Goal: Task Accomplishment & Management: Manage account settings

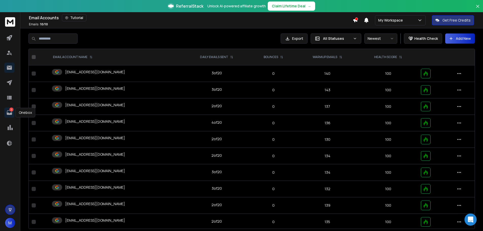
click at [7, 111] on icon at bounding box center [9, 112] width 6 height 6
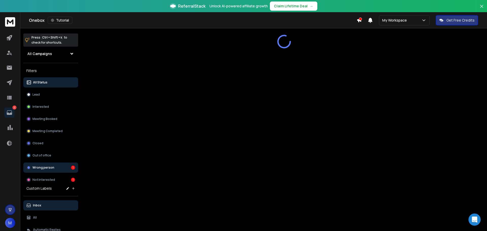
click at [51, 168] on p "Wrong person" at bounding box center [43, 168] width 22 height 4
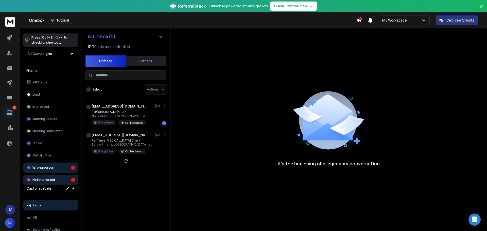
click at [46, 178] on p "Not Interested" at bounding box center [43, 180] width 23 height 4
click at [47, 172] on button "Wrong person 1" at bounding box center [50, 167] width 55 height 10
click at [46, 178] on p "Not Interested" at bounding box center [43, 180] width 23 height 4
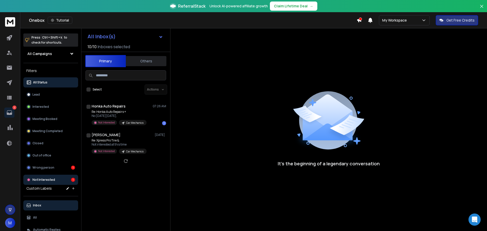
click at [37, 86] on button "All Status" at bounding box center [50, 82] width 55 height 10
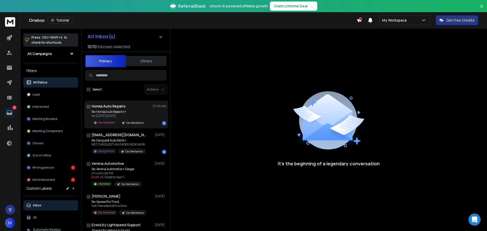
click at [114, 110] on p "Re: Honka Auto Repairs +" at bounding box center [119, 112] width 55 height 4
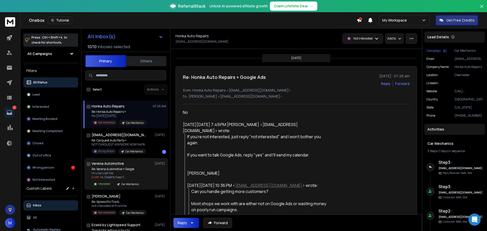
click at [109, 179] on span "Hi, Great to hear f ..." at bounding box center [113, 177] width 26 height 4
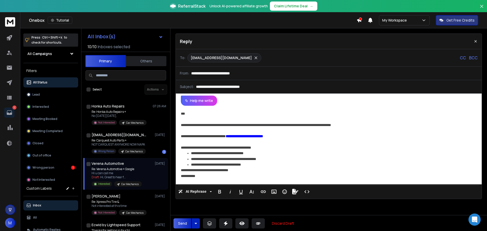
click at [209, 123] on div "**********" at bounding box center [326, 121] width 290 height 11
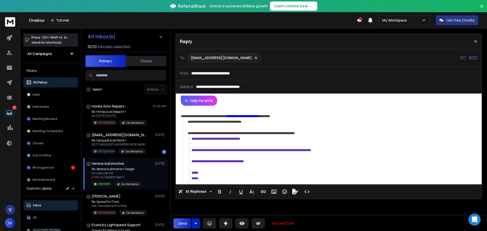
scroll to position [51, 0]
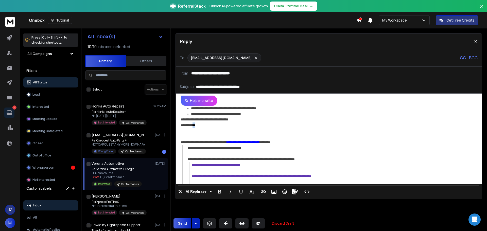
drag, startPoint x: 199, startPoint y: 124, endPoint x: 196, endPoint y: 124, distance: 3.3
click at [195, 123] on div "**********" at bounding box center [326, 125] width 290 height 6
click at [245, 121] on div "**********" at bounding box center [326, 120] width 290 height 6
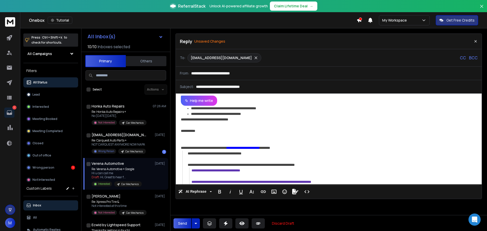
click at [263, 114] on li "**********" at bounding box center [331, 114] width 280 height 6
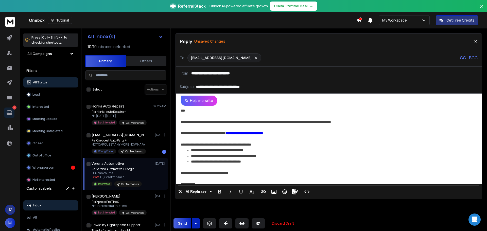
scroll to position [0, 0]
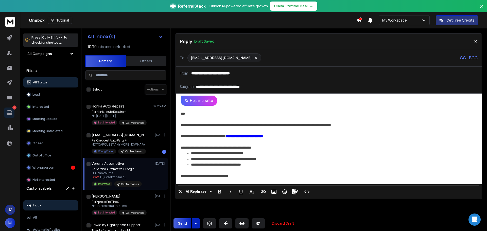
click at [224, 129] on div "**********" at bounding box center [326, 133] width 290 height 11
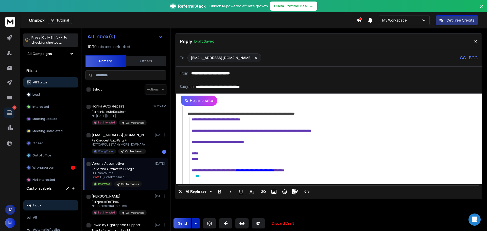
scroll to position [101, 0]
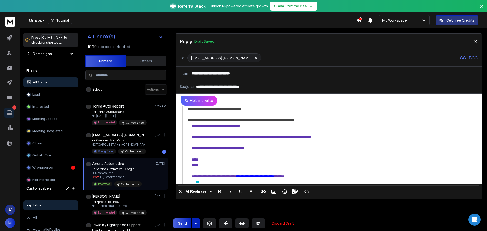
click at [184, 219] on button "Send" at bounding box center [182, 223] width 18 height 10
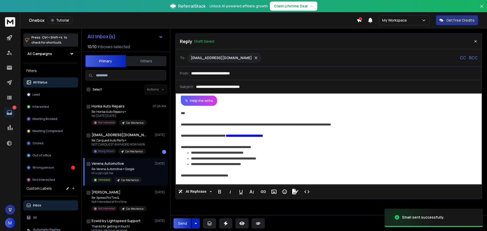
scroll to position [0, 0]
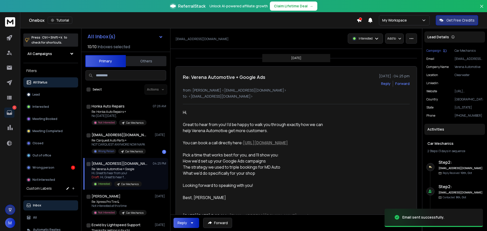
click at [232, 122] on div "Great to hear from you! I'd be happy to walk you through exactly how we can hel…" at bounding box center [257, 124] width 148 height 18
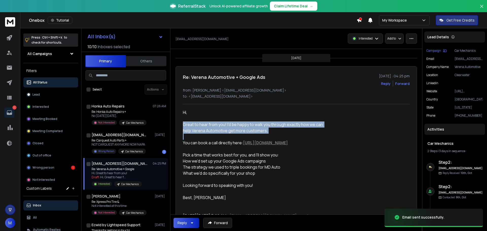
click at [233, 122] on div "Great to hear from you! I'd be happy to walk you through exactly how we can hel…" at bounding box center [257, 124] width 148 height 18
click at [246, 122] on div "Great to hear from you! I'd be happy to walk you through exactly how we can hel…" at bounding box center [257, 124] width 148 height 18
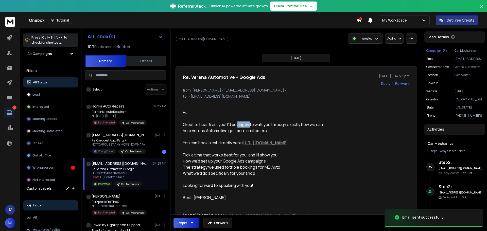
click at [246, 122] on div "Great to hear from you! I'd be happy to walk you through exactly how we can hel…" at bounding box center [257, 124] width 148 height 18
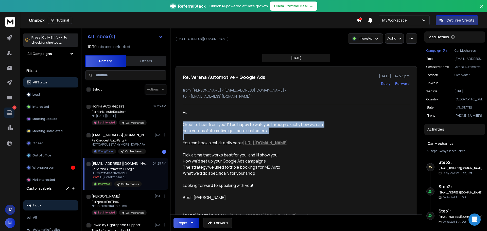
click at [246, 122] on div "Great to hear from you! I'd be happy to walk you through exactly how we can hel…" at bounding box center [257, 124] width 148 height 18
click at [236, 129] on div "Great to hear from you! I'd be happy to walk you through exactly how we can hel…" at bounding box center [257, 124] width 148 height 18
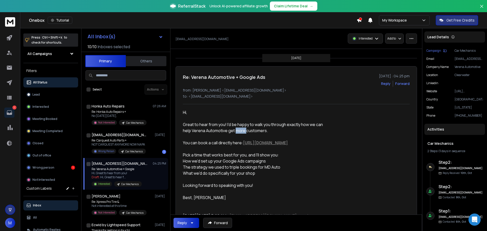
click at [236, 129] on div "Great to hear from you! I'd be happy to walk you through exactly how we can hel…" at bounding box center [257, 124] width 148 height 18
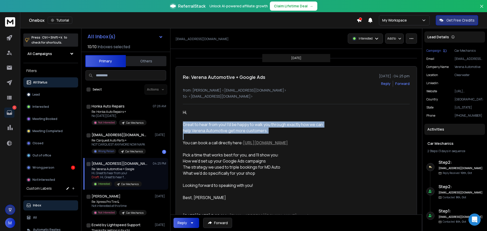
click at [236, 129] on div "Great to hear from you! I'd be happy to walk you through exactly how we can hel…" at bounding box center [257, 124] width 148 height 18
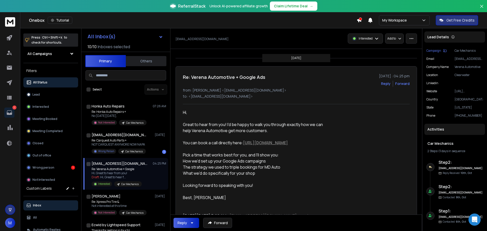
click at [223, 140] on div "You can book a call directly here: https://calendly.com/clickem/" at bounding box center [257, 140] width 148 height 12
click at [213, 144] on div "You can book a call directly here: https://calendly.com/clickem/" at bounding box center [257, 140] width 148 height 12
click at [218, 131] on div "Great to hear from you! I'd be happy to walk you through exactly how we can hel…" at bounding box center [257, 124] width 148 height 18
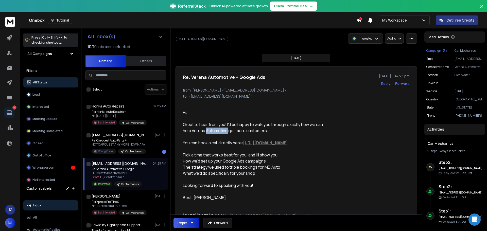
click at [218, 131] on div "Great to hear from you! I'd be happy to walk you through exactly how we can hel…" at bounding box center [257, 124] width 148 height 18
click at [204, 142] on div "You can book a call directly here: https://calendly.com/clickem/" at bounding box center [257, 140] width 148 height 12
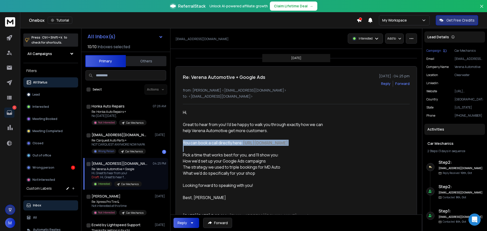
click at [204, 142] on div "You can book a call directly here: https://calendly.com/clickem/" at bounding box center [257, 140] width 148 height 12
click at [221, 141] on div "You can book a call directly here: https://calendly.com/clickem/" at bounding box center [257, 140] width 148 height 12
click at [209, 155] on div "Pick a time that works best for you, and I'll show you:" at bounding box center [257, 152] width 148 height 12
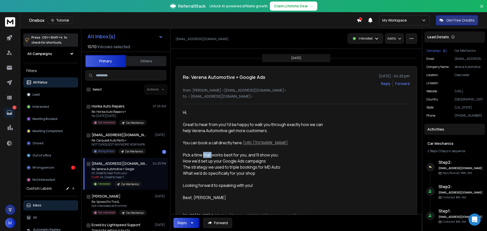
click at [209, 155] on div "Pick a time that works best for you, and I'll show you:" at bounding box center [257, 152] width 148 height 12
click at [222, 154] on div "Pick a time that works best for you, and I'll show you:" at bounding box center [257, 152] width 148 height 12
click at [204, 159] on li "How we'd set up your Google Ads campaigns" at bounding box center [257, 161] width 148 height 6
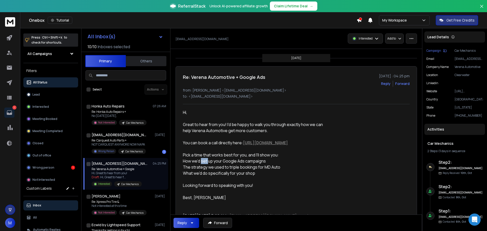
click at [204, 159] on li "How we'd set up your Google Ads campaigns" at bounding box center [257, 161] width 148 height 6
click at [208, 167] on li "The strategy we used to triple bookings for MD Auto" at bounding box center [257, 167] width 148 height 6
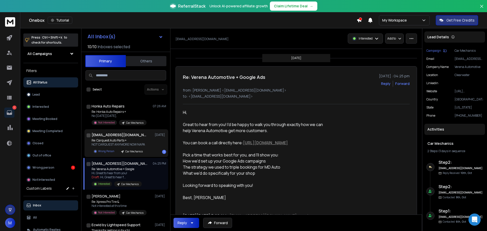
click at [135, 142] on p "NOT CARQUEST ANYMORE NOW NAPA" at bounding box center [119, 144] width 54 height 4
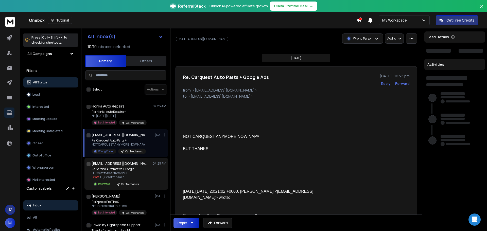
click at [132, 171] on p "Re: Verena Automotive + Google" at bounding box center [117, 169] width 50 height 4
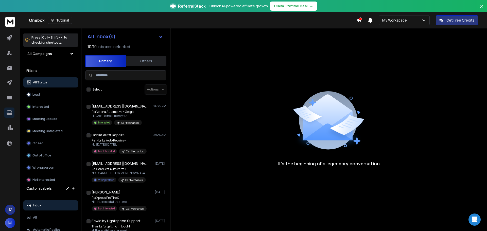
drag, startPoint x: 124, startPoint y: 107, endPoint x: 264, endPoint y: 108, distance: 139.2
click at [264, 108] on div "It’s the beginning of a legendary conversation" at bounding box center [328, 126] width 316 height 196
click at [10, 221] on span "M" at bounding box center [10, 223] width 10 height 10
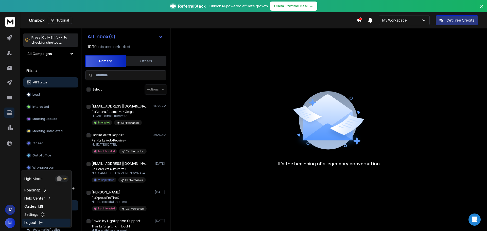
click at [43, 220] on div "Logout" at bounding box center [46, 222] width 48 height 8
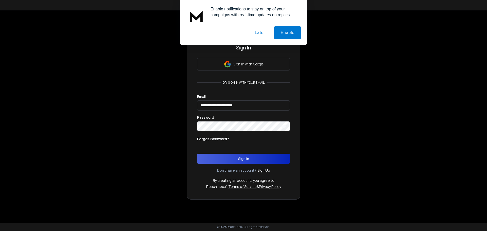
click at [230, 107] on input "**********" at bounding box center [243, 105] width 93 height 10
type input "**********"
click at [235, 158] on button "Sign In" at bounding box center [243, 159] width 93 height 10
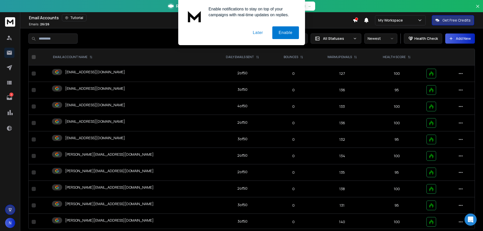
click at [15, 100] on div "2" at bounding box center [10, 99] width 12 height 12
click at [11, 97] on p "2" at bounding box center [11, 95] width 4 height 4
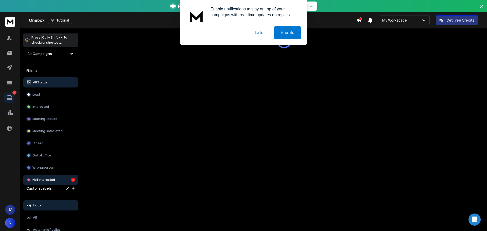
click at [50, 179] on p "Not Interested" at bounding box center [43, 180] width 23 height 4
click at [259, 29] on button "Later" at bounding box center [259, 32] width 23 height 13
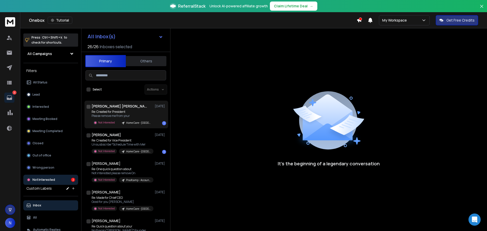
click at [147, 110] on p "Re: Created for President" at bounding box center [122, 112] width 61 height 4
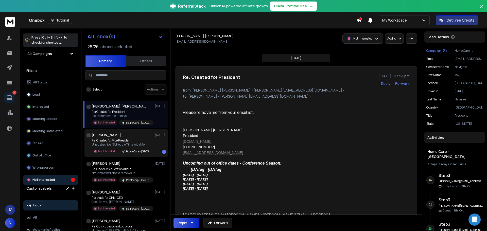
click at [133, 137] on div "[PERSON_NAME] [DATE]" at bounding box center [129, 134] width 75 height 5
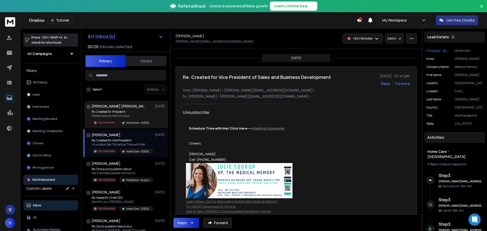
click at [135, 111] on p "Re: Created for President" at bounding box center [122, 112] width 61 height 4
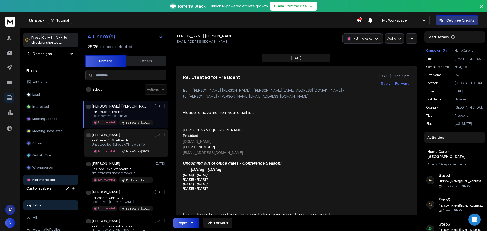
click at [114, 134] on div "[PERSON_NAME] [DATE]" at bounding box center [129, 134] width 75 height 5
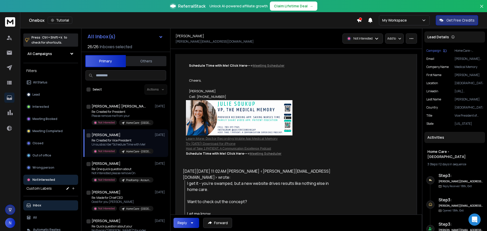
scroll to position [101, 0]
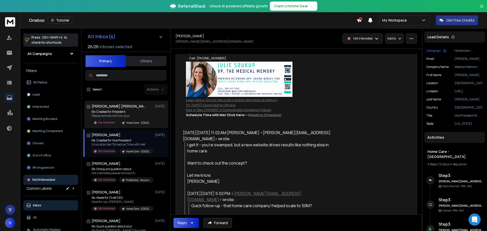
click at [128, 101] on div "[PERSON_NAME] [PERSON_NAME] [DATE] Re: Created for President Please remove me f…" at bounding box center [126, 115] width 84 height 28
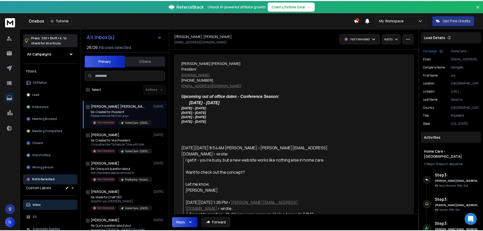
scroll to position [25, 0]
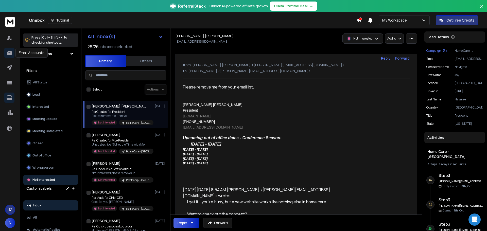
click at [10, 57] on link at bounding box center [9, 53] width 10 height 10
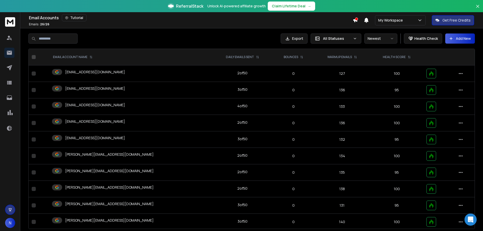
click at [15, 72] on div at bounding box center [10, 69] width 12 height 12
click at [14, 70] on link at bounding box center [9, 68] width 10 height 10
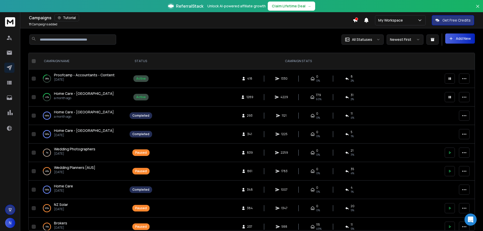
click at [90, 79] on p "[DATE]" at bounding box center [84, 80] width 61 height 4
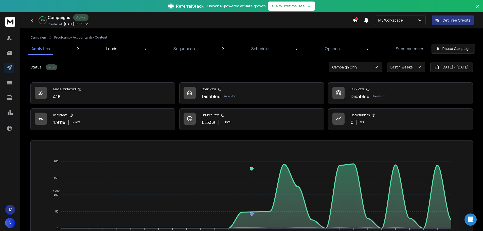
click at [116, 48] on p "Leads" at bounding box center [111, 49] width 11 height 6
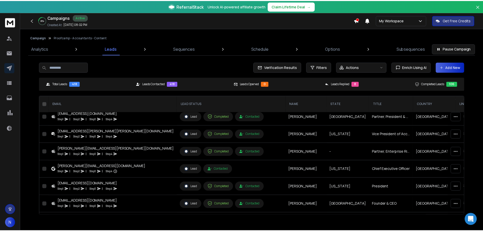
scroll to position [76, 0]
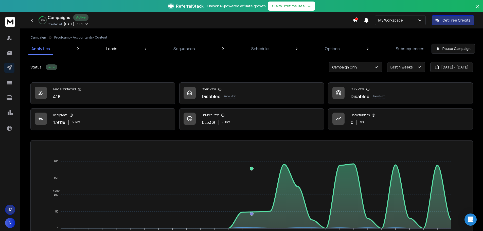
click at [109, 49] on p "Leads" at bounding box center [111, 49] width 11 height 6
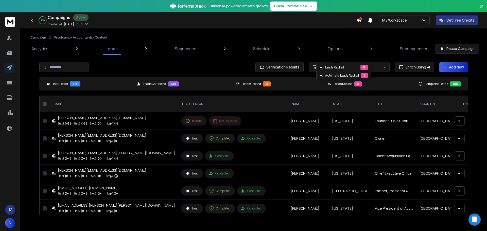
click at [345, 84] on p "Leads Replied" at bounding box center [342, 84] width 19 height 4
click at [354, 84] on div "8" at bounding box center [357, 83] width 7 height 5
click at [356, 83] on div "8" at bounding box center [357, 83] width 7 height 5
click at [327, 84] on icon at bounding box center [329, 84] width 4 height 4
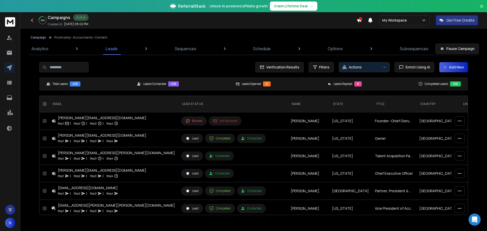
click at [364, 68] on div "Actions" at bounding box center [361, 67] width 39 height 5
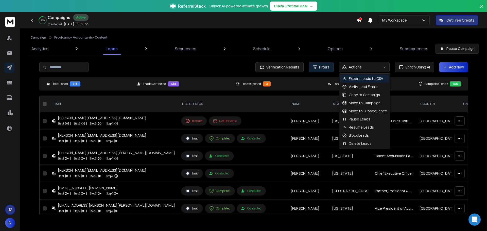
drag, startPoint x: 364, startPoint y: 68, endPoint x: 328, endPoint y: 67, distance: 36.3
click at [361, 68] on div "Actions" at bounding box center [361, 67] width 39 height 5
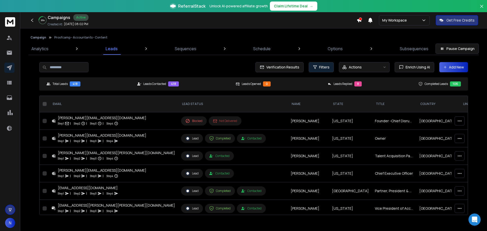
click at [321, 66] on span "Filters" at bounding box center [324, 67] width 10 height 5
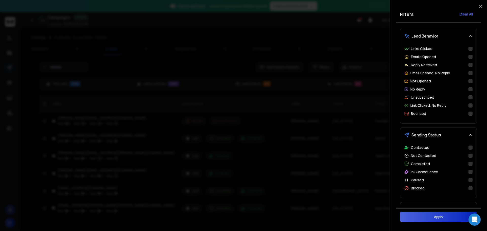
click at [330, 71] on div at bounding box center [243, 115] width 487 height 231
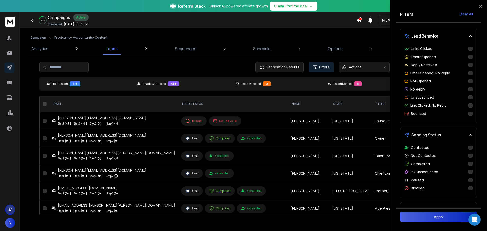
click at [321, 67] on span "Filters" at bounding box center [324, 67] width 10 height 5
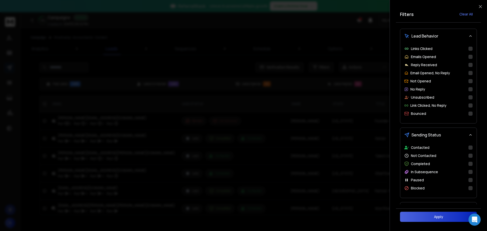
click at [419, 66] on p "Reply Received" at bounding box center [424, 64] width 26 height 5
click at [468, 66] on button "Reply Received" at bounding box center [470, 65] width 4 height 4
click at [423, 210] on div "Apply" at bounding box center [438, 216] width 85 height 16
click at [424, 216] on button "Apply" at bounding box center [438, 217] width 77 height 10
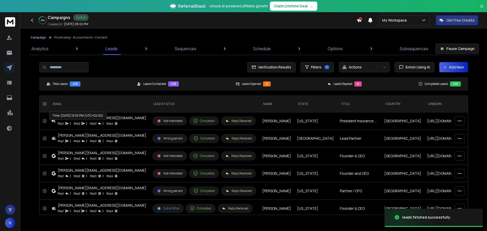
click at [80, 125] on p "Step 2" at bounding box center [77, 123] width 6 height 5
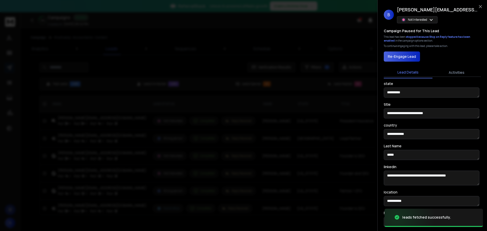
click at [93, 120] on div at bounding box center [243, 115] width 487 height 231
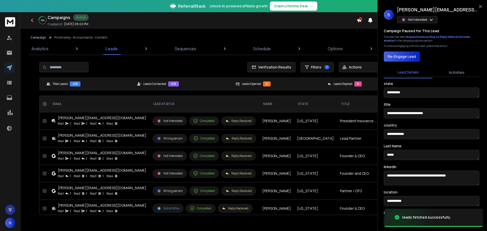
click at [101, 118] on div "[PERSON_NAME][EMAIL_ADDRESS][DOMAIN_NAME]" at bounding box center [102, 117] width 88 height 5
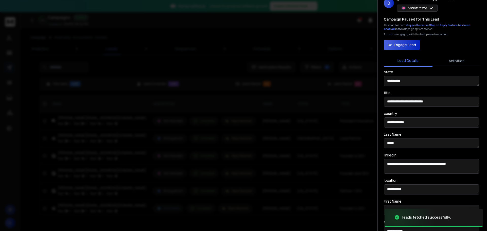
scroll to position [43, 0]
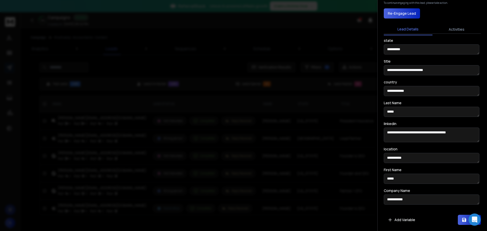
click at [310, 155] on div at bounding box center [243, 115] width 487 height 231
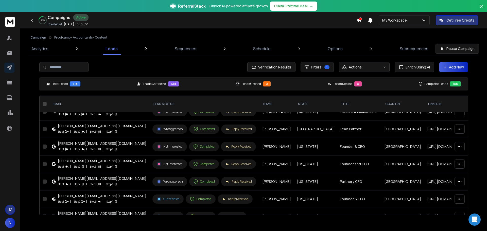
scroll to position [0, 0]
